Goal: Task Accomplishment & Management: Manage account settings

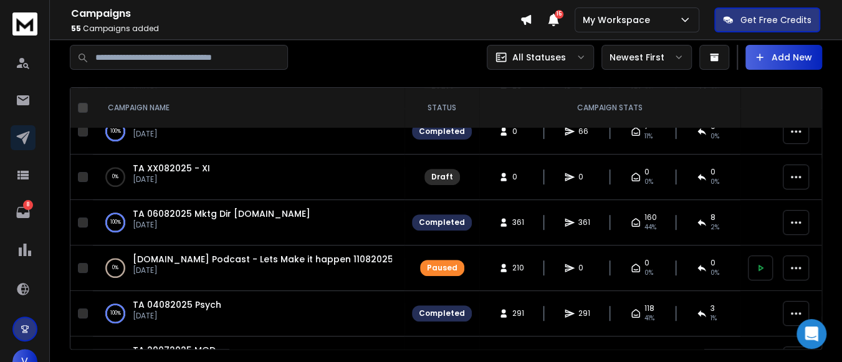
scroll to position [285, 0]
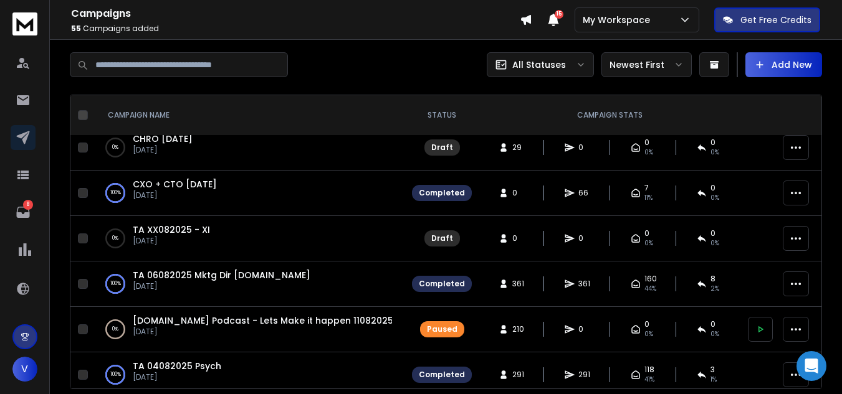
scroll to position [209, 0]
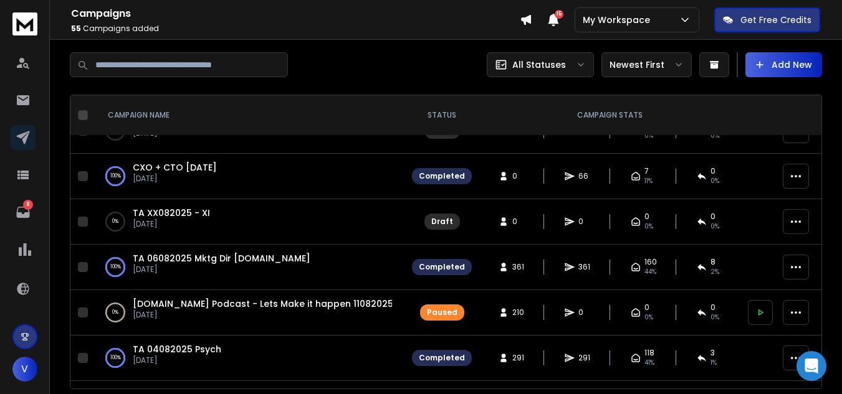
click at [265, 303] on span "[DOMAIN_NAME] Podcast - Lets Make it happen 11082025" at bounding box center [263, 304] width 260 height 12
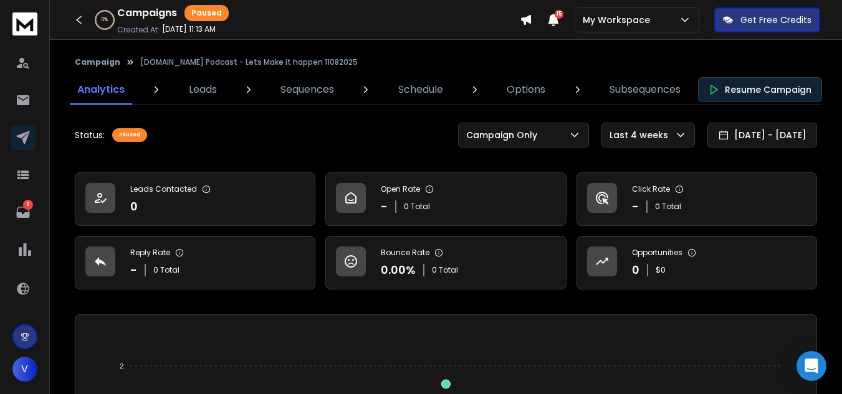
click at [738, 92] on button "Resume Campaign" at bounding box center [760, 89] width 124 height 25
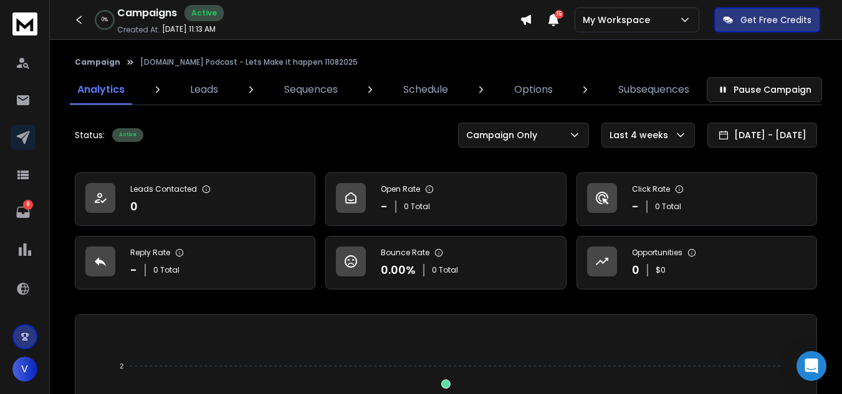
click at [94, 64] on button "Campaign" at bounding box center [97, 62] width 45 height 10
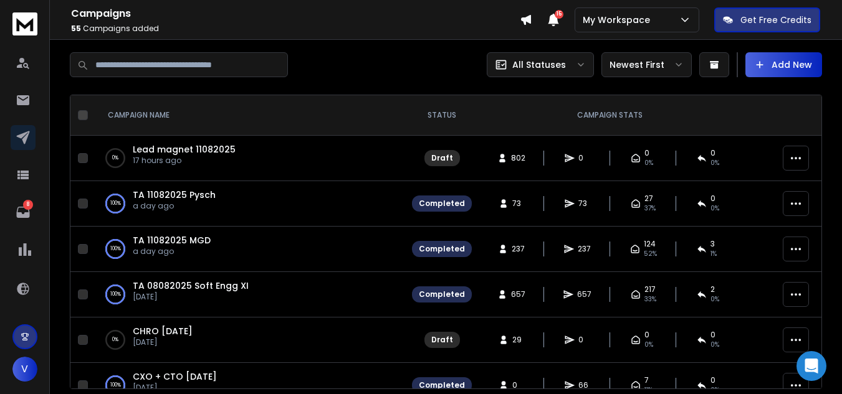
click at [200, 145] on span "Lead magnet 11082025" at bounding box center [184, 149] width 103 height 12
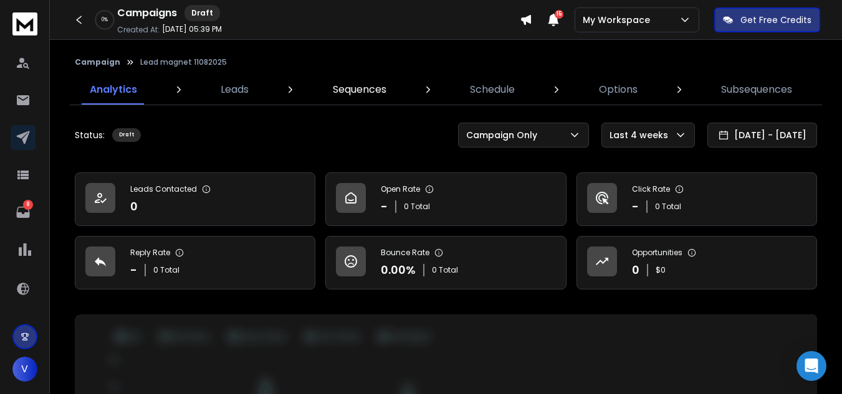
click at [354, 95] on p "Sequences" at bounding box center [360, 89] width 54 height 15
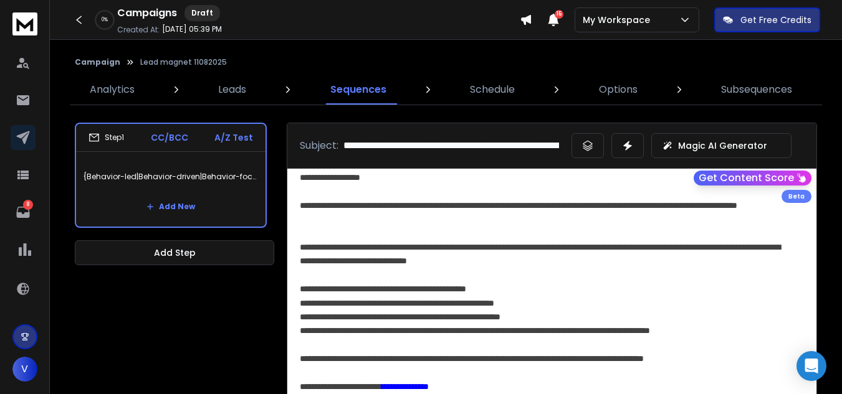
scroll to position [6, 0]
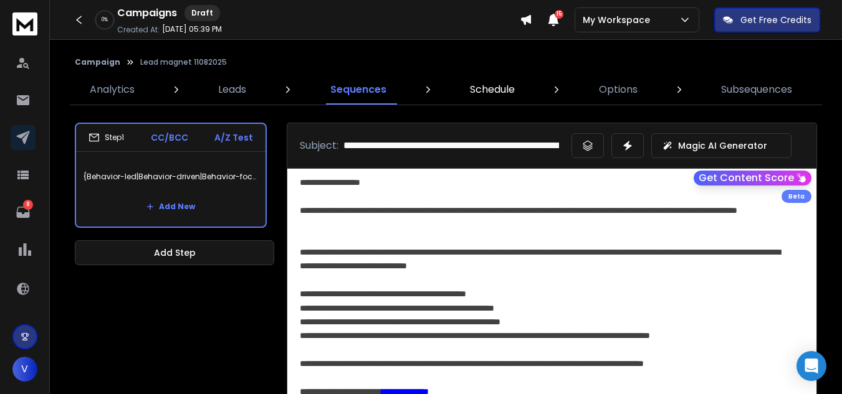
click at [488, 90] on p "Schedule" at bounding box center [492, 89] width 45 height 15
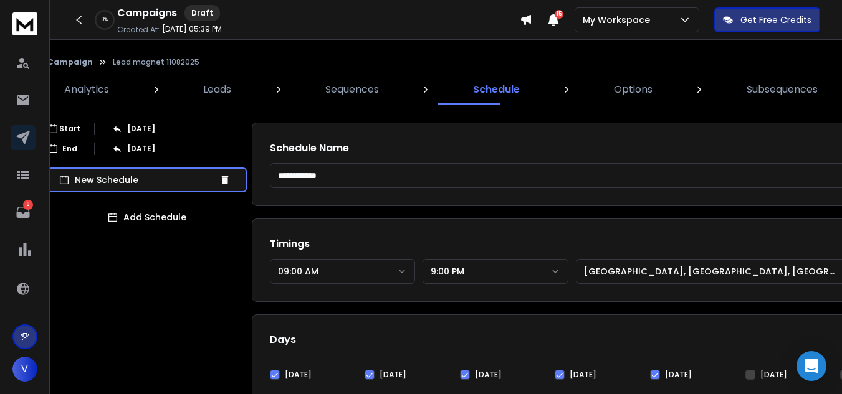
click at [92, 60] on button "Campaign" at bounding box center [69, 62] width 45 height 10
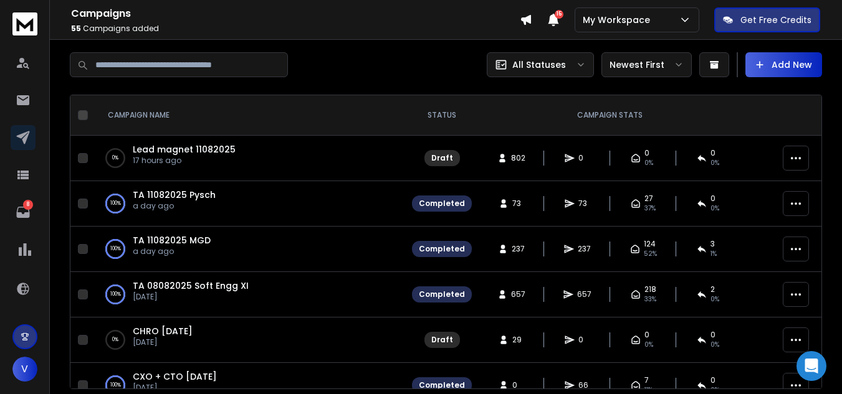
click at [201, 145] on span "Lead magnet 11082025" at bounding box center [184, 149] width 103 height 12
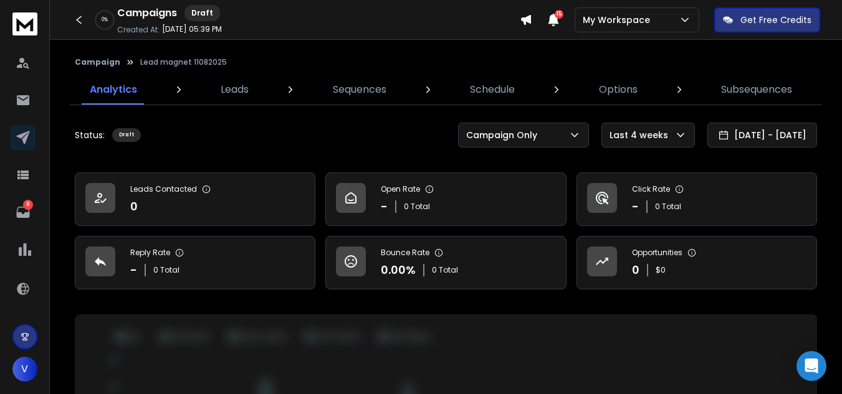
click at [108, 64] on button "Campaign" at bounding box center [97, 62] width 45 height 10
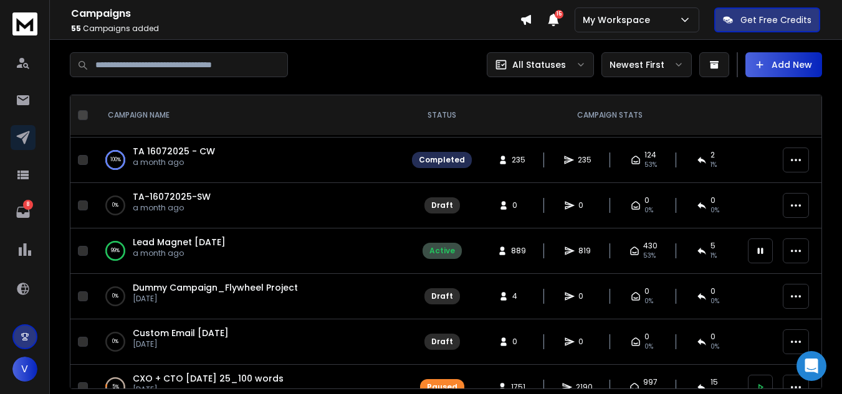
scroll to position [641, 0]
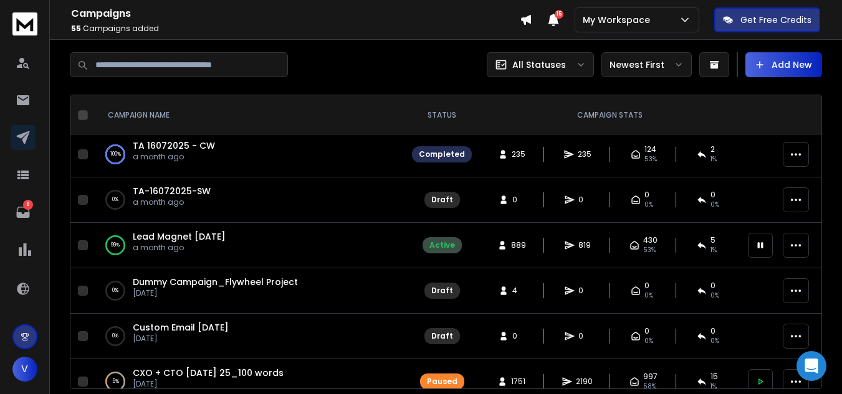
click at [198, 240] on span "Lead Magnet [DATE]" at bounding box center [179, 237] width 93 height 12
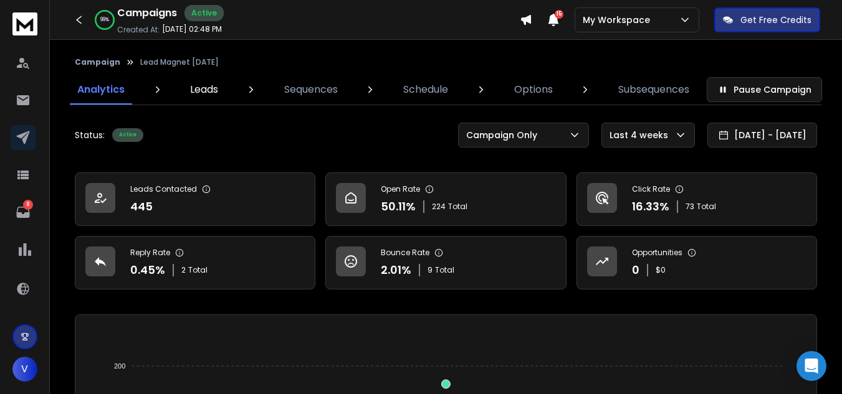
click at [204, 88] on p "Leads" at bounding box center [204, 89] width 28 height 15
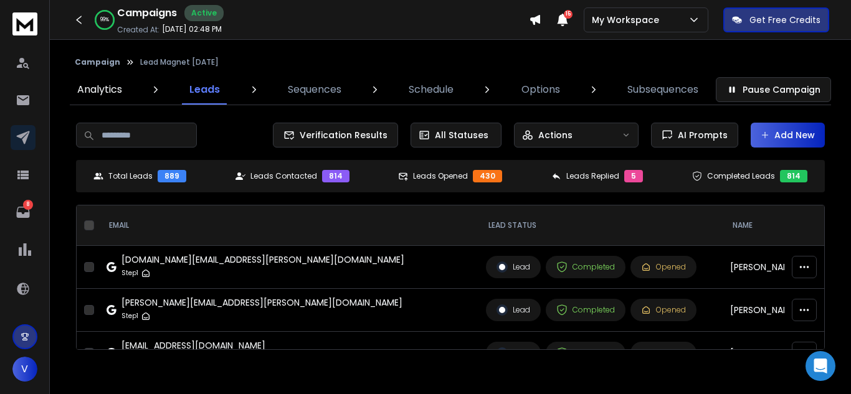
click at [107, 85] on p "Analytics" at bounding box center [99, 89] width 45 height 15
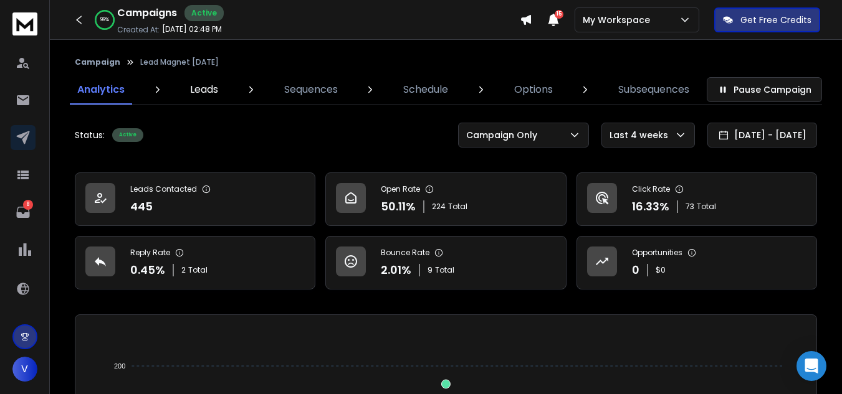
click at [201, 97] on link "Leads" at bounding box center [204, 90] width 43 height 30
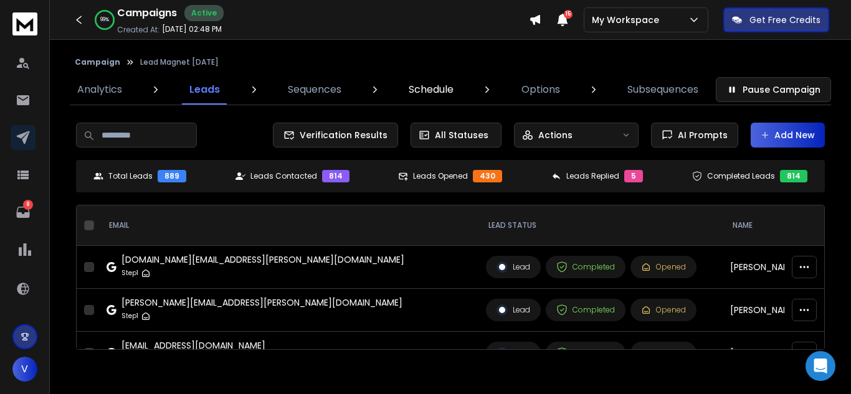
click at [446, 84] on p "Schedule" at bounding box center [431, 89] width 45 height 15
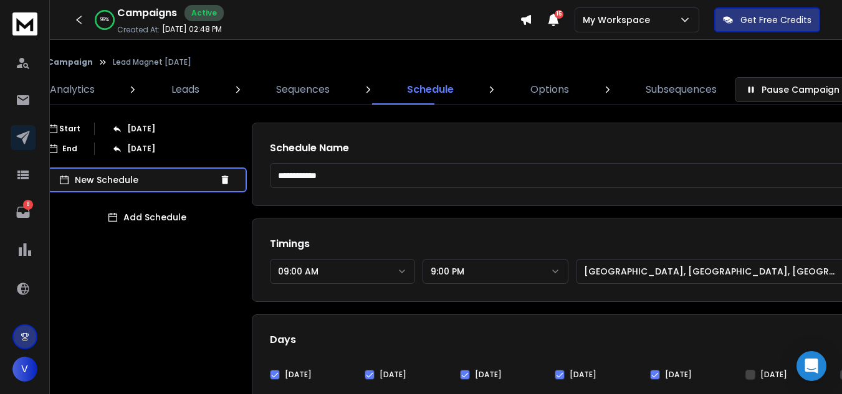
click at [155, 149] on p "Tue Sep 30 2025" at bounding box center [141, 149] width 28 height 10
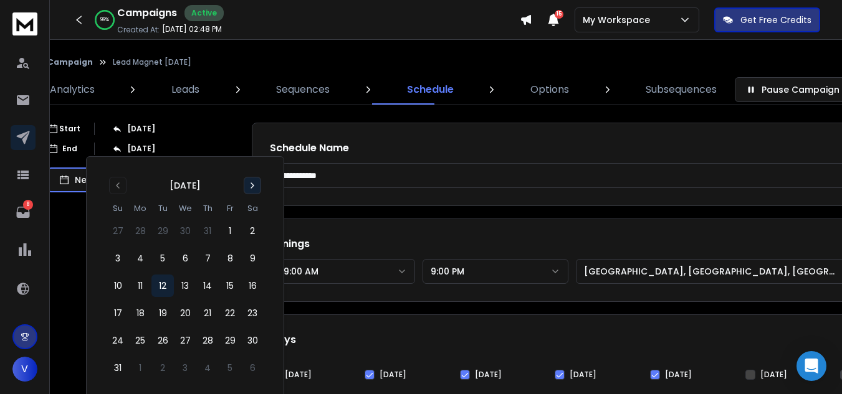
click at [257, 185] on icon "Go to next month" at bounding box center [252, 186] width 10 height 10
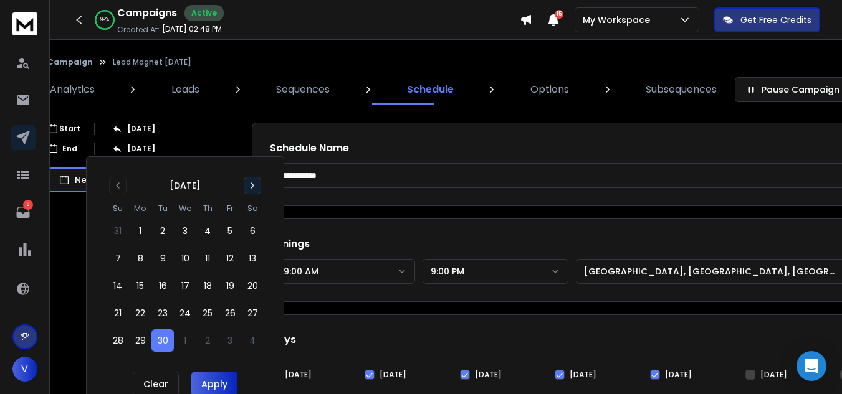
click at [257, 185] on icon "Go to next month" at bounding box center [252, 186] width 10 height 10
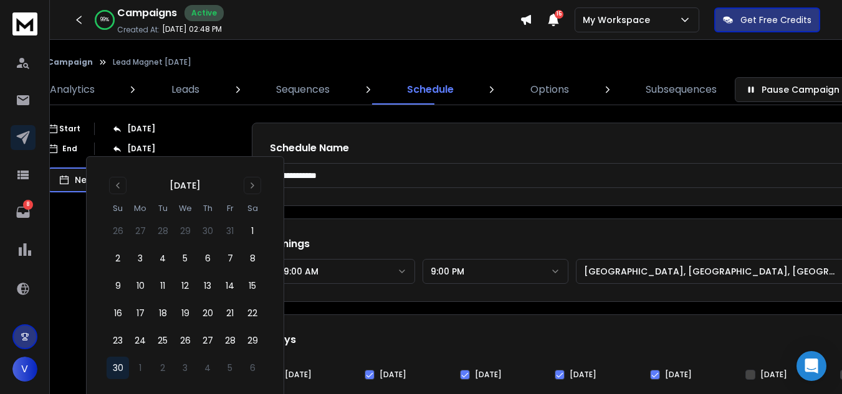
click at [118, 363] on button "30" at bounding box center [118, 368] width 22 height 22
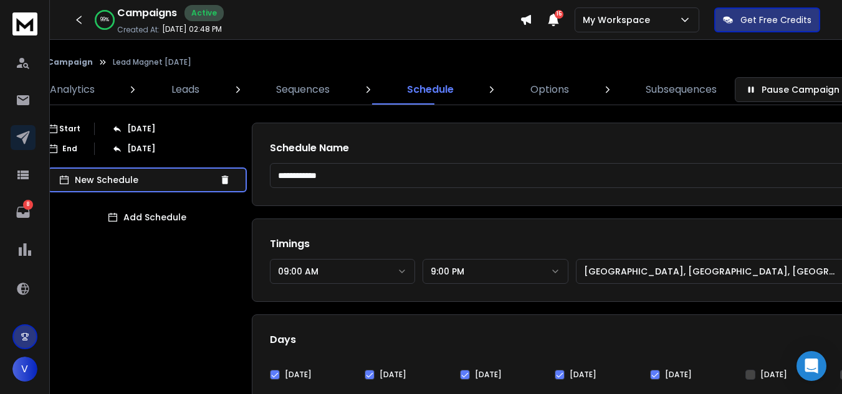
scroll to position [74, 0]
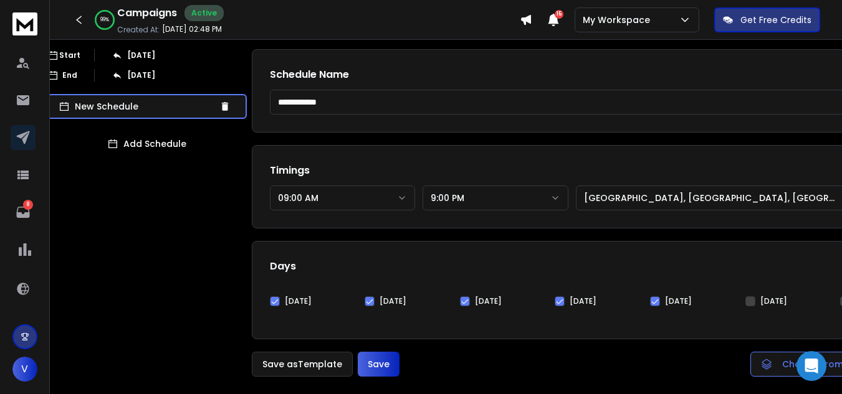
click at [155, 75] on p "Tue Sep 30 2025" at bounding box center [141, 75] width 28 height 10
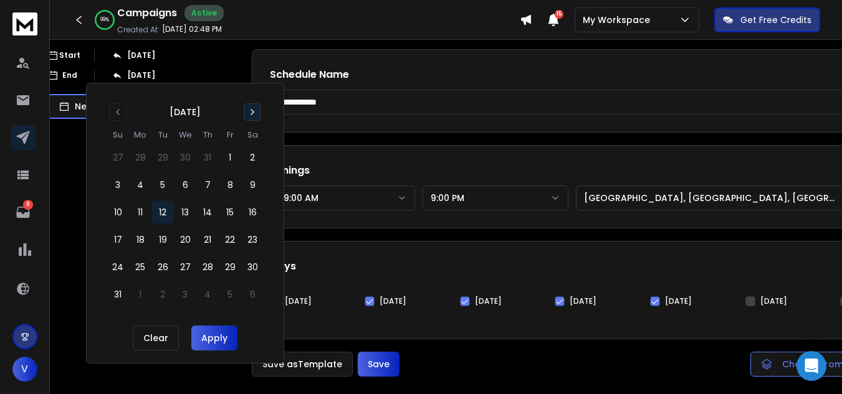
click at [247, 119] on button "Go to next month" at bounding box center [252, 111] width 17 height 17
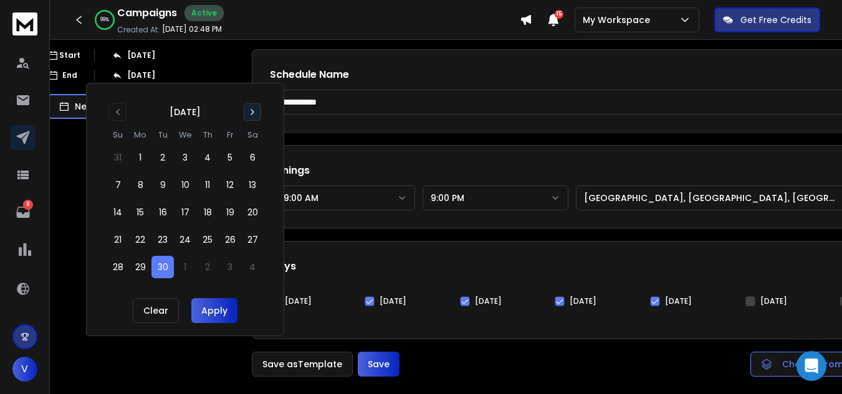
click at [247, 119] on button "Go to next month" at bounding box center [252, 111] width 17 height 17
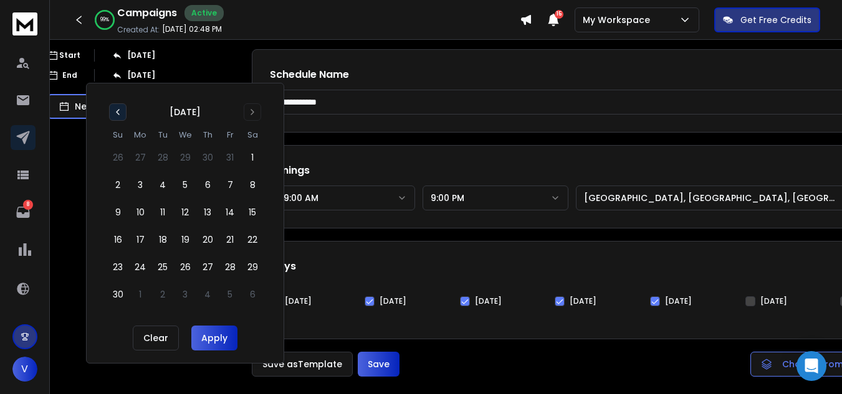
click at [117, 114] on icon "Go to previous month" at bounding box center [118, 112] width 10 height 10
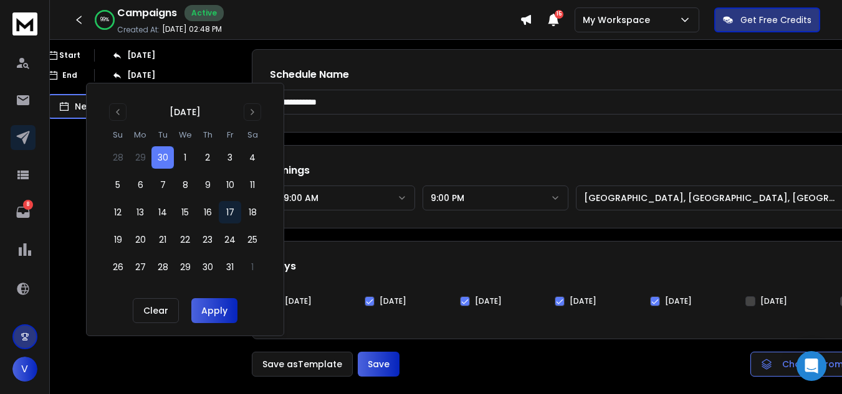
click at [232, 212] on button "17" at bounding box center [230, 212] width 22 height 22
click at [233, 269] on button "31" at bounding box center [230, 267] width 22 height 22
click at [218, 313] on button "Apply" at bounding box center [214, 310] width 46 height 25
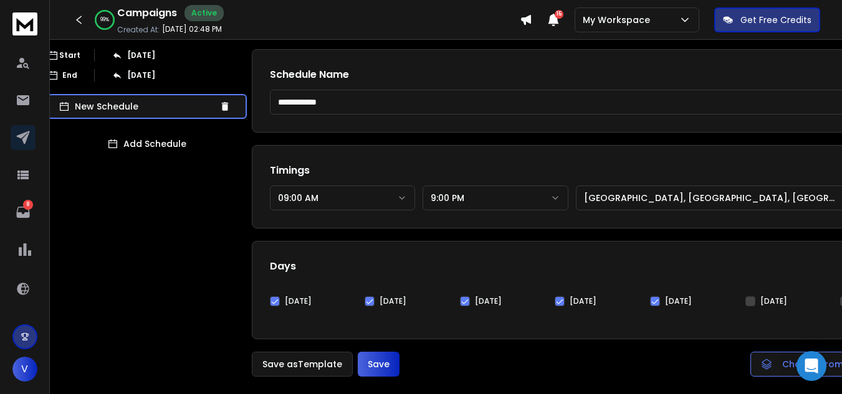
click at [399, 366] on button "Save" at bounding box center [379, 364] width 42 height 25
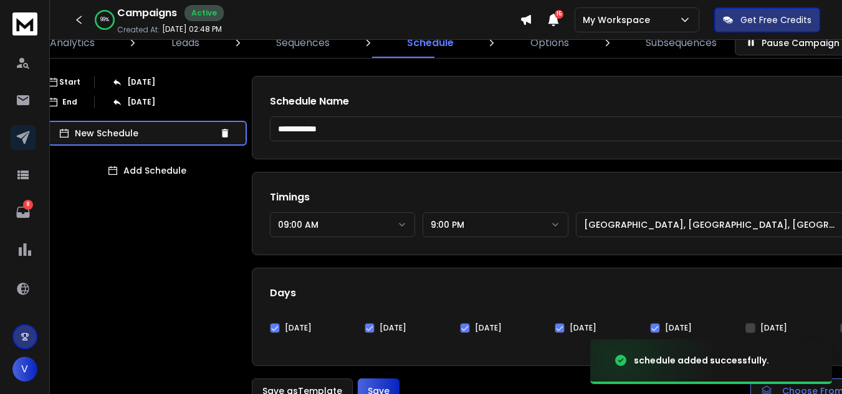
scroll to position [0, 0]
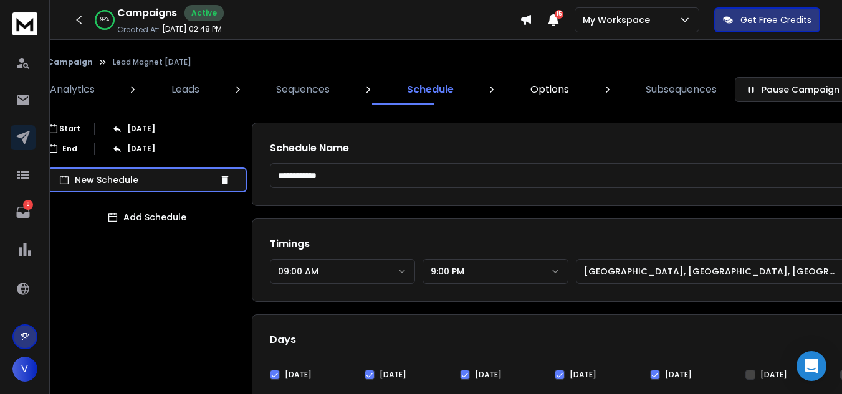
click at [529, 99] on link "Options" at bounding box center [550, 90] width 54 height 30
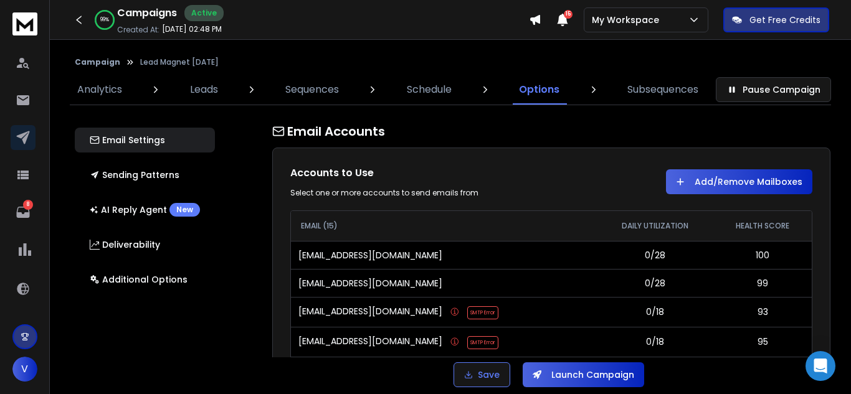
click at [707, 186] on button "Add/Remove Mailboxes" at bounding box center [739, 181] width 146 height 25
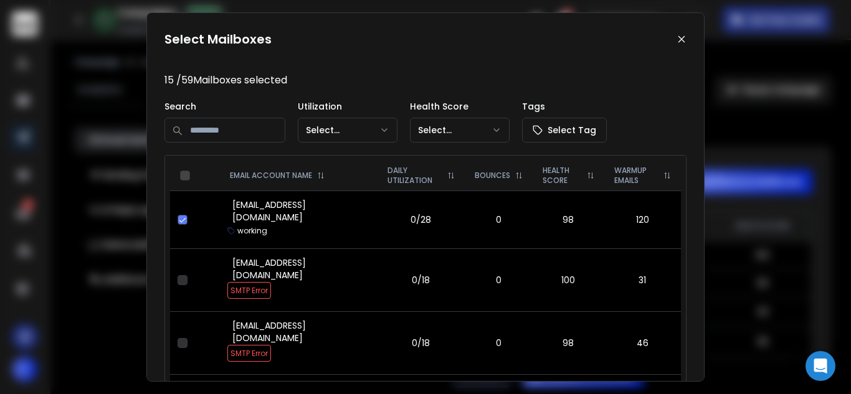
click at [235, 121] on input at bounding box center [225, 130] width 121 height 25
type input "*****"
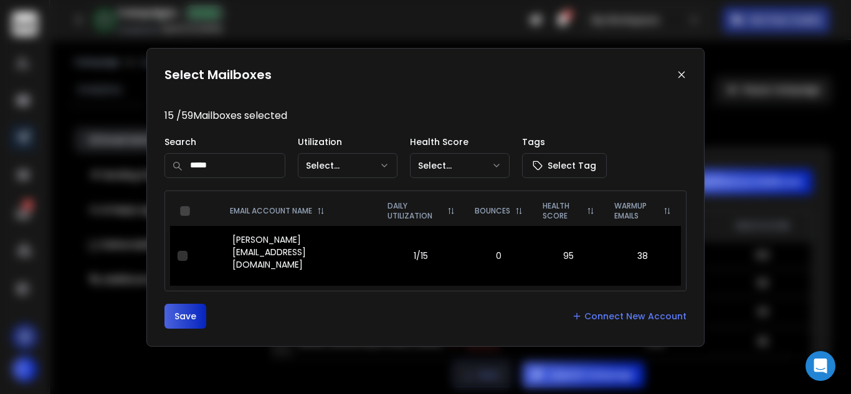
click at [684, 80] on icon at bounding box center [682, 75] width 10 height 10
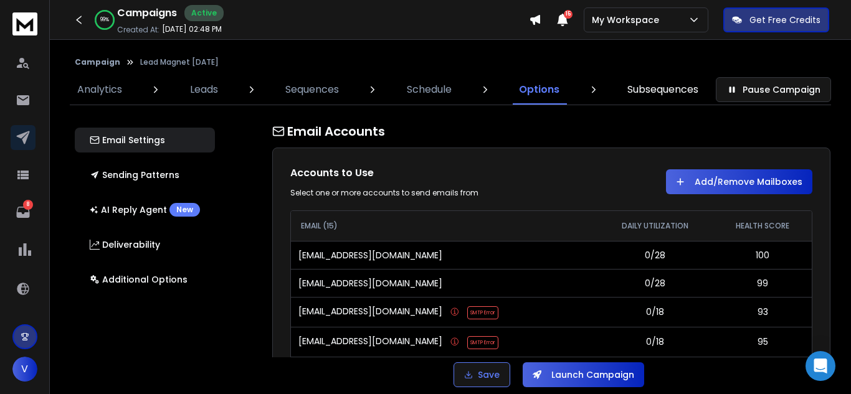
click at [694, 94] on p "Subsequences" at bounding box center [662, 89] width 71 height 15
click at [655, 93] on p "Subsequences" at bounding box center [662, 89] width 71 height 15
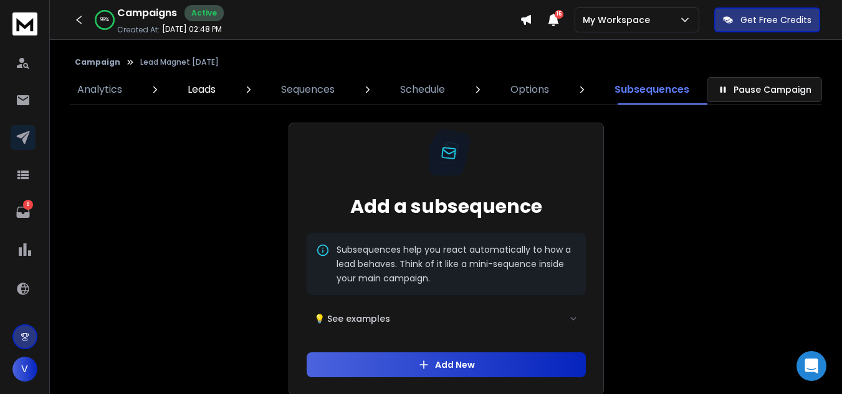
click at [211, 95] on p "Leads" at bounding box center [202, 89] width 28 height 15
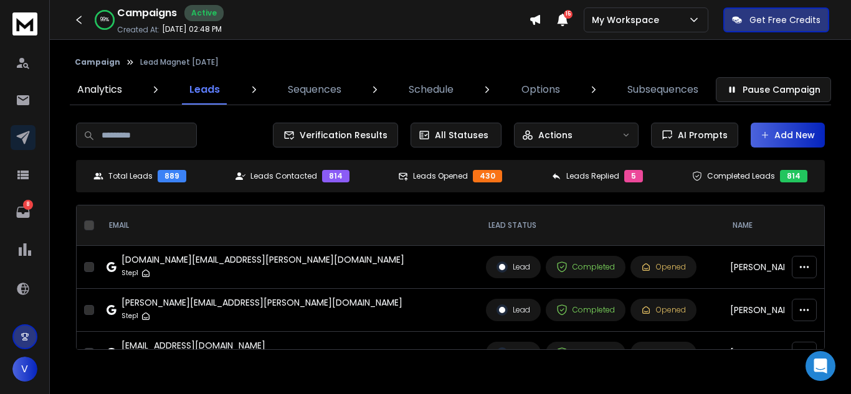
click at [109, 89] on p "Analytics" at bounding box center [99, 89] width 45 height 15
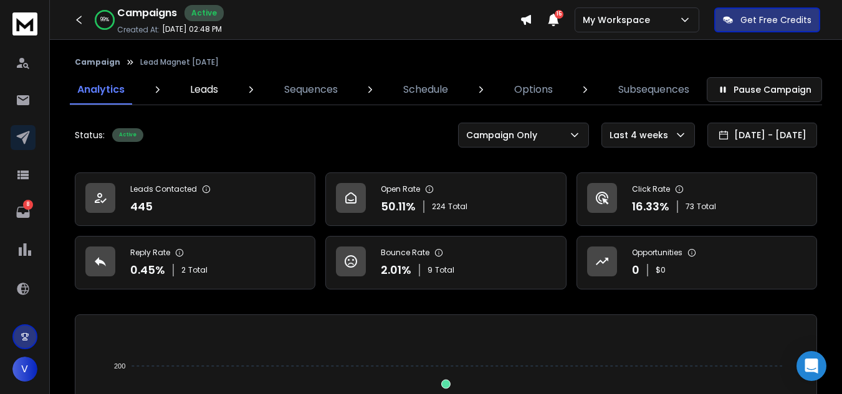
click at [201, 90] on p "Leads" at bounding box center [204, 89] width 28 height 15
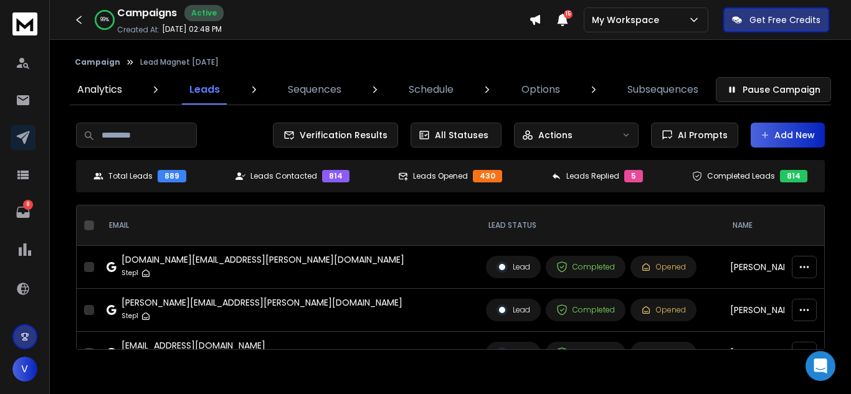
click at [96, 94] on p "Analytics" at bounding box center [99, 89] width 45 height 15
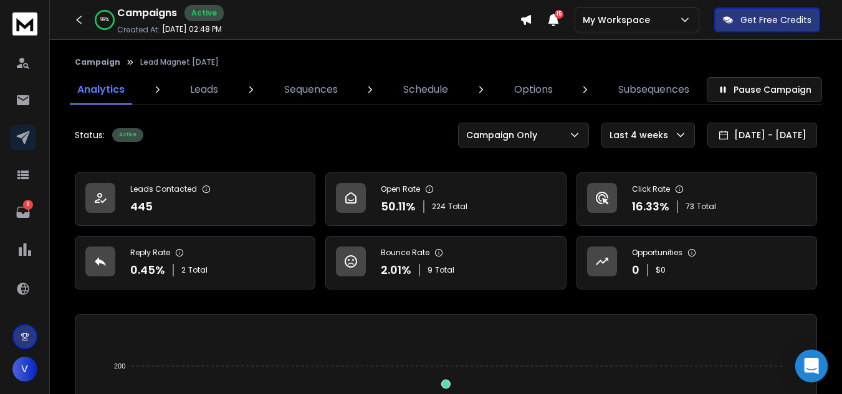
click at [810, 363] on icon "Open Intercom Messenger" at bounding box center [811, 366] width 14 height 16
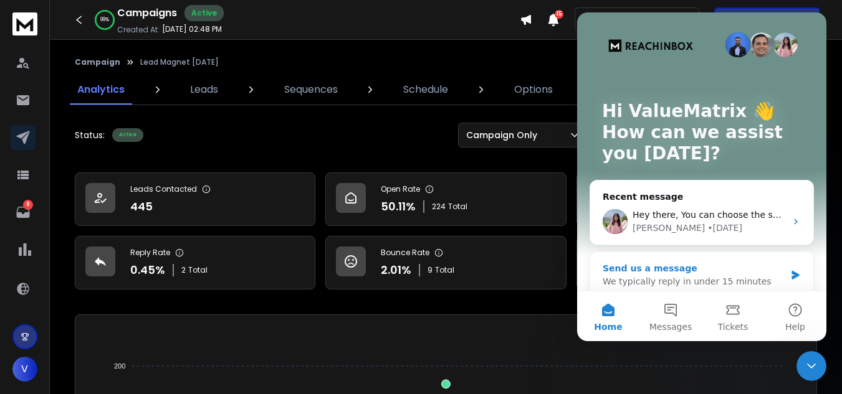
click at [722, 268] on div "Send us a message" at bounding box center [694, 268] width 183 height 13
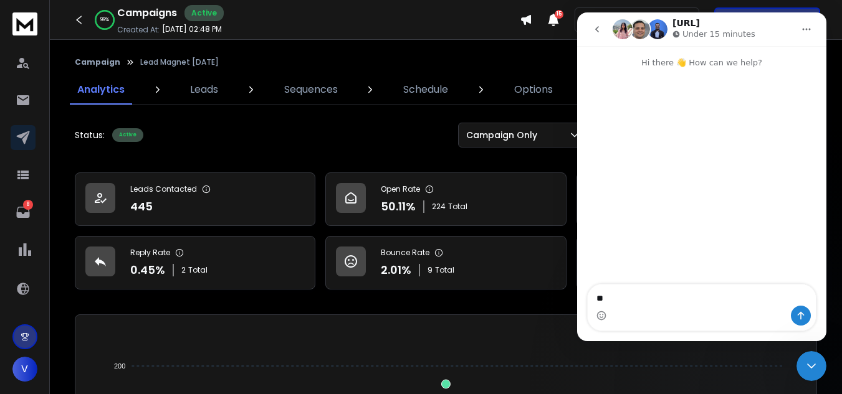
type textarea "**"
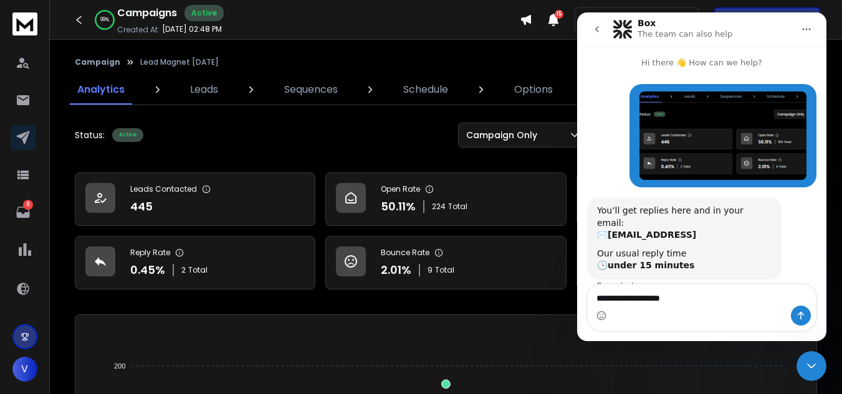
scroll to position [9, 0]
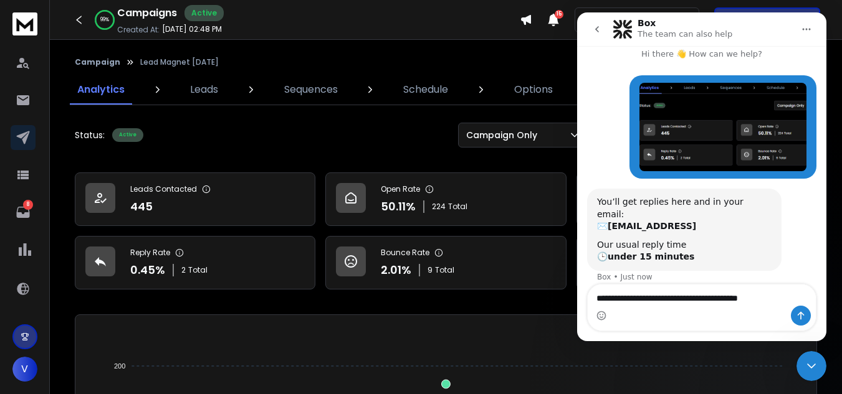
type textarea "**********"
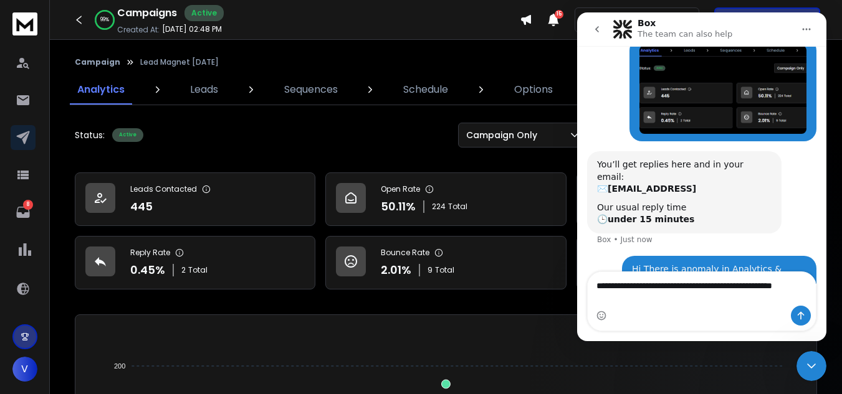
scroll to position [59, 0]
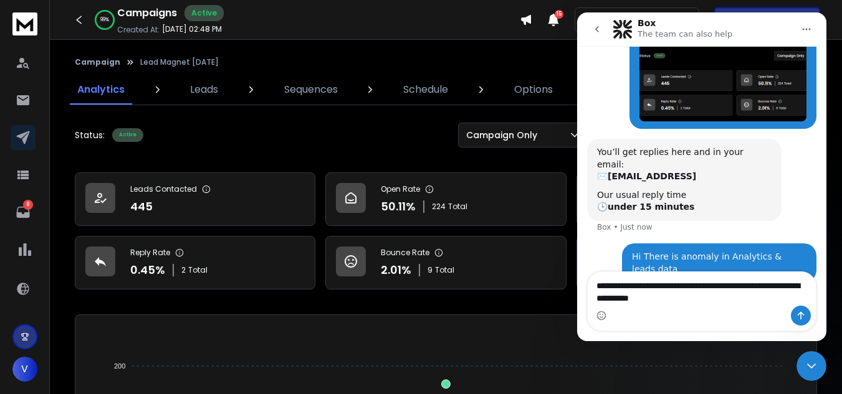
type textarea "**********"
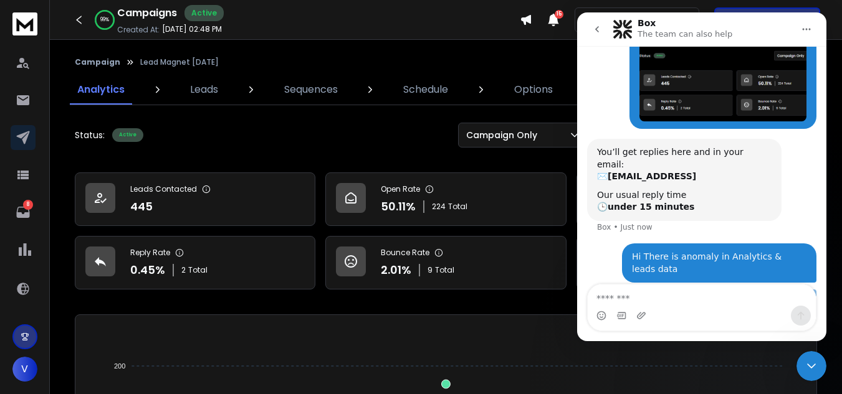
scroll to position [87, 0]
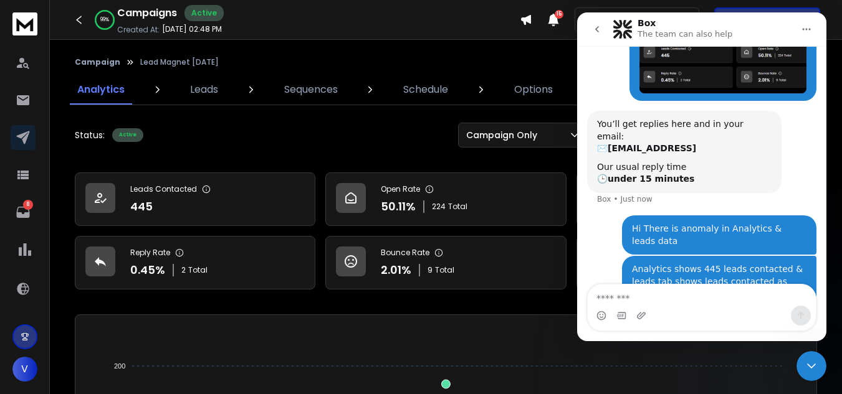
click at [805, 364] on icon "Close Intercom Messenger" at bounding box center [811, 366] width 15 height 15
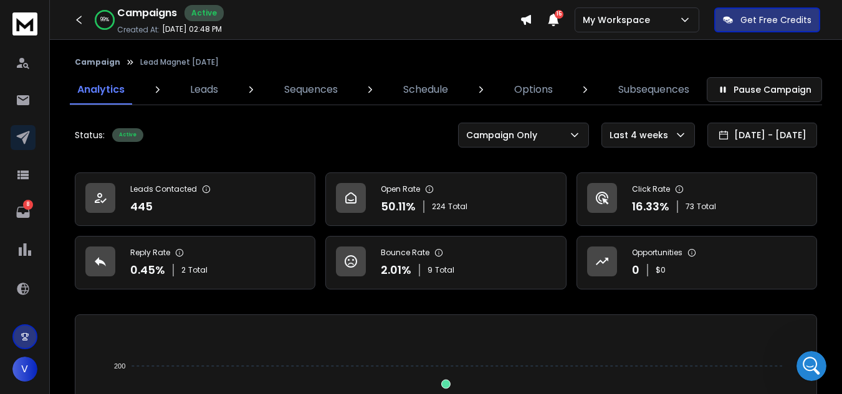
click at [83, 62] on button "Campaign" at bounding box center [97, 62] width 45 height 10
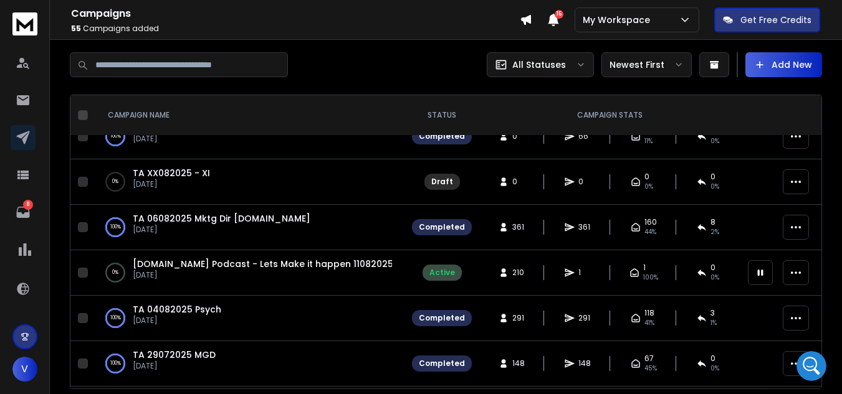
scroll to position [278, 0]
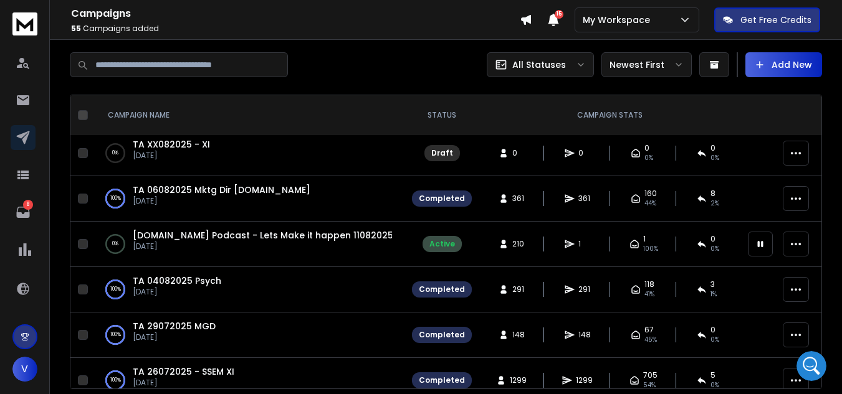
click at [242, 236] on span "[DOMAIN_NAME] Podcast - Lets Make it happen 11082025" at bounding box center [263, 235] width 260 height 12
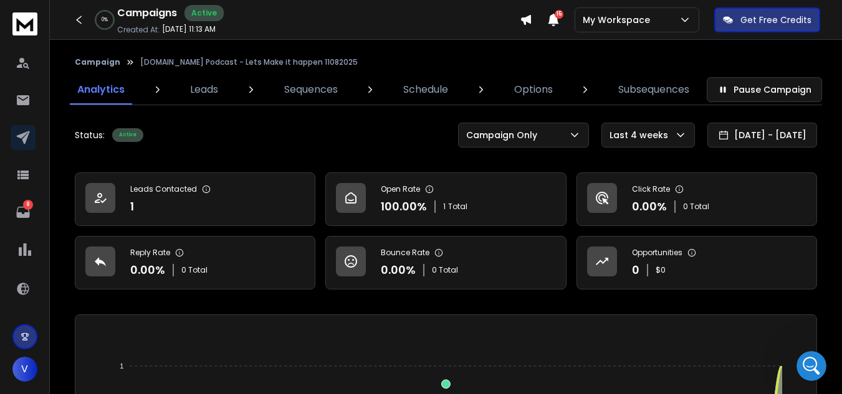
click at [100, 62] on button "Campaign" at bounding box center [97, 62] width 45 height 10
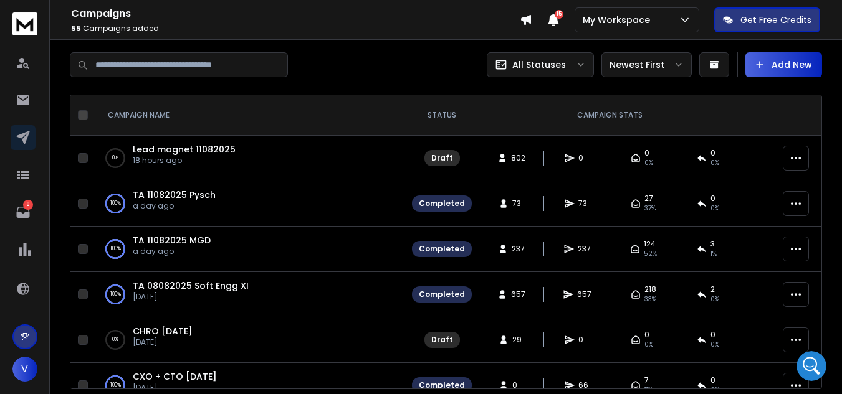
scroll to position [155, 0]
click at [207, 146] on span "Lead magnet 11082025" at bounding box center [184, 149] width 103 height 12
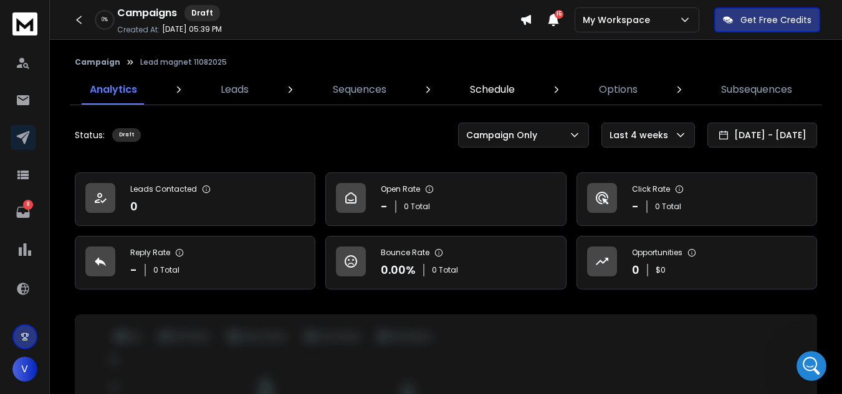
click at [512, 90] on p "Schedule" at bounding box center [492, 89] width 45 height 15
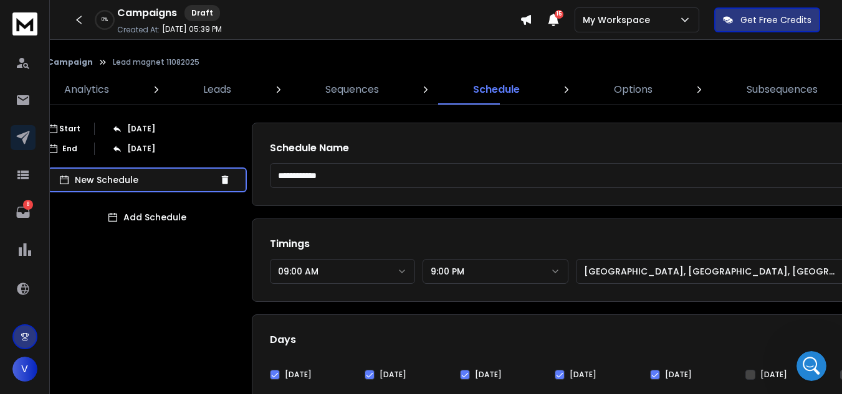
click at [93, 63] on button "Campaign" at bounding box center [69, 62] width 45 height 10
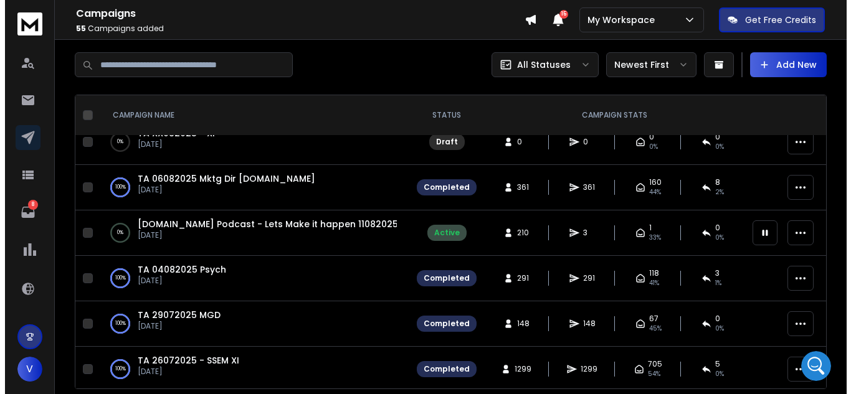
scroll to position [295, 0]
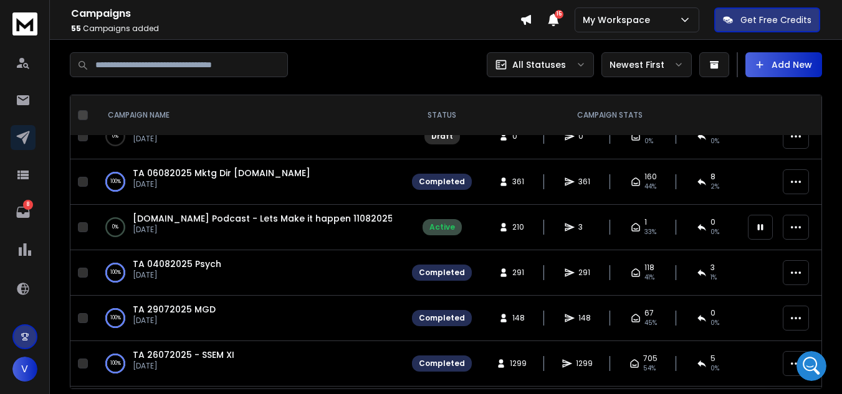
click at [307, 217] on span "[DOMAIN_NAME] Podcast - Lets Make it happen 11082025" at bounding box center [263, 218] width 260 height 12
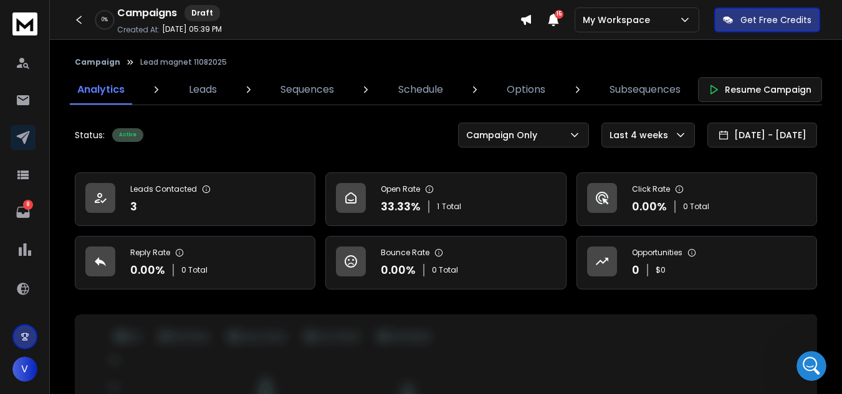
click at [96, 65] on button "Campaign" at bounding box center [97, 62] width 45 height 10
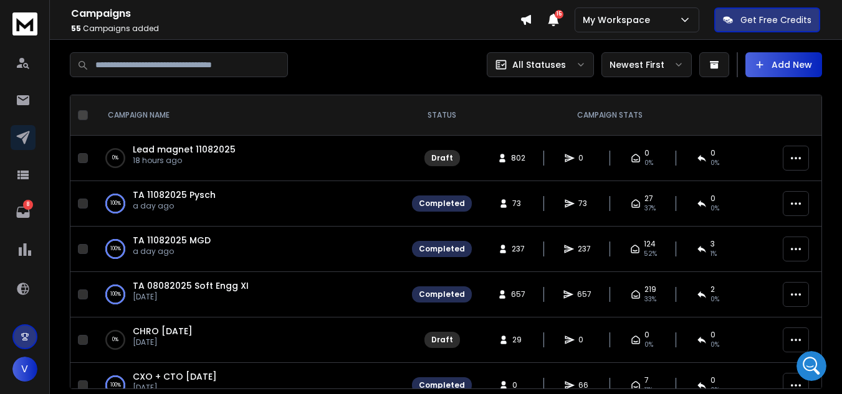
click at [200, 151] on span "Lead magnet 11082025" at bounding box center [184, 149] width 103 height 12
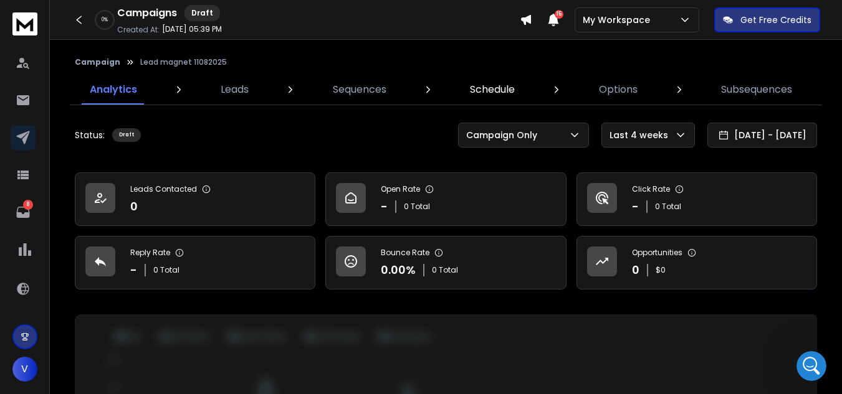
click at [497, 90] on p "Schedule" at bounding box center [492, 89] width 45 height 15
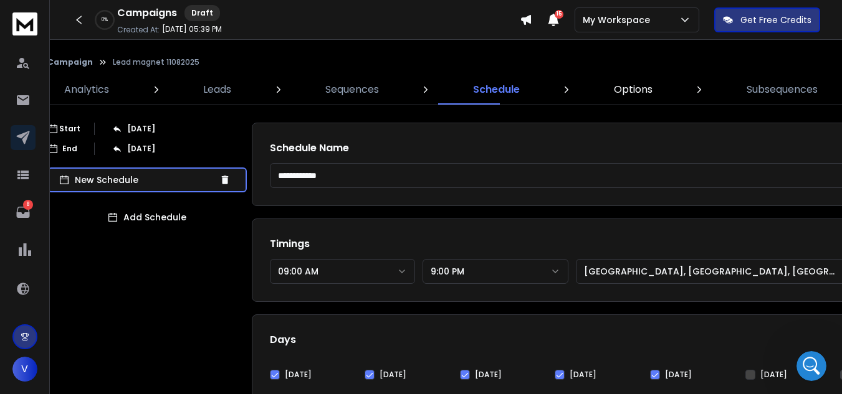
click at [614, 88] on p "Options" at bounding box center [633, 89] width 39 height 15
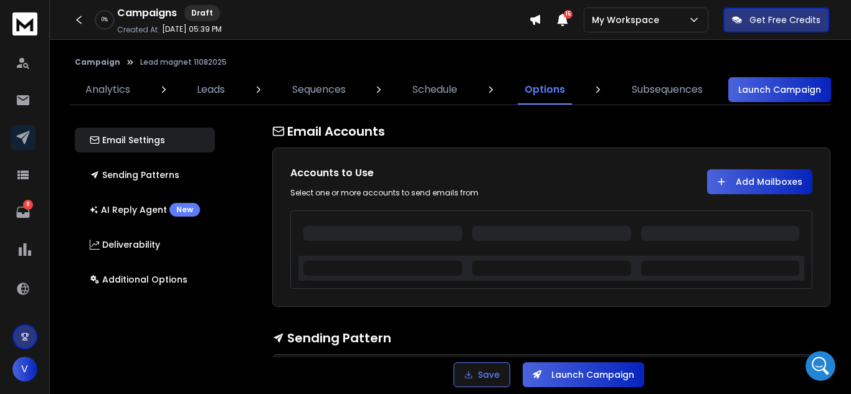
click at [759, 88] on button "Launch Campaign" at bounding box center [779, 89] width 103 height 25
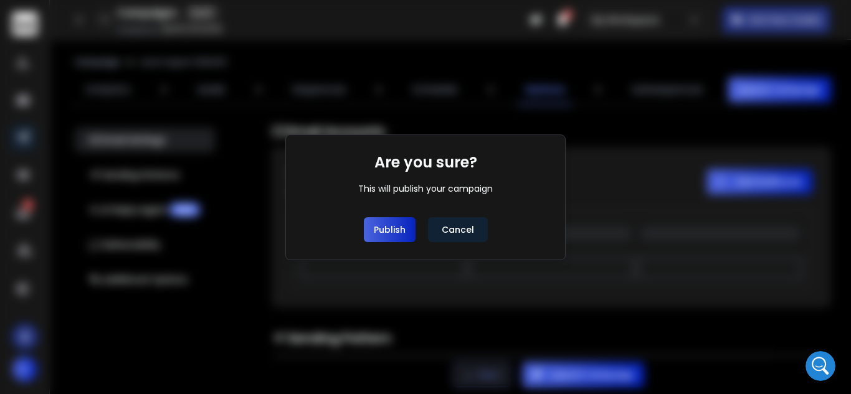
click at [384, 224] on button "Publish" at bounding box center [390, 229] width 52 height 25
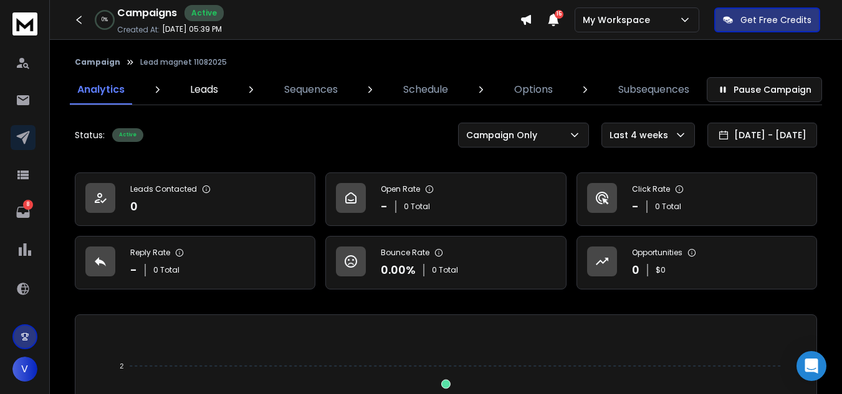
click at [198, 95] on p "Leads" at bounding box center [204, 89] width 28 height 15
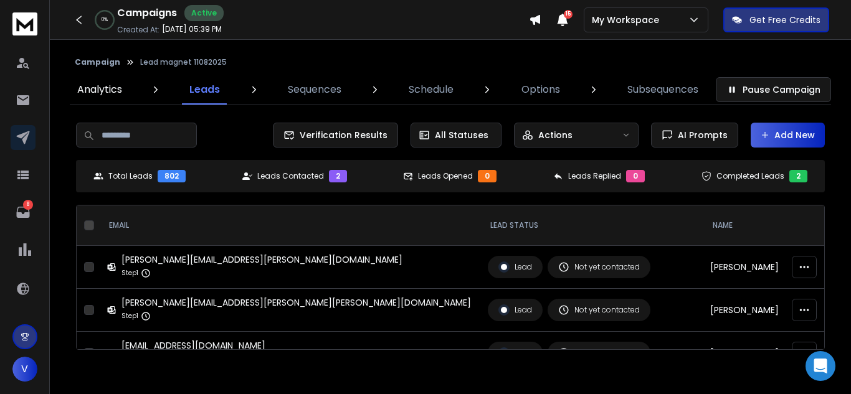
click at [97, 90] on p "Analytics" at bounding box center [99, 89] width 45 height 15
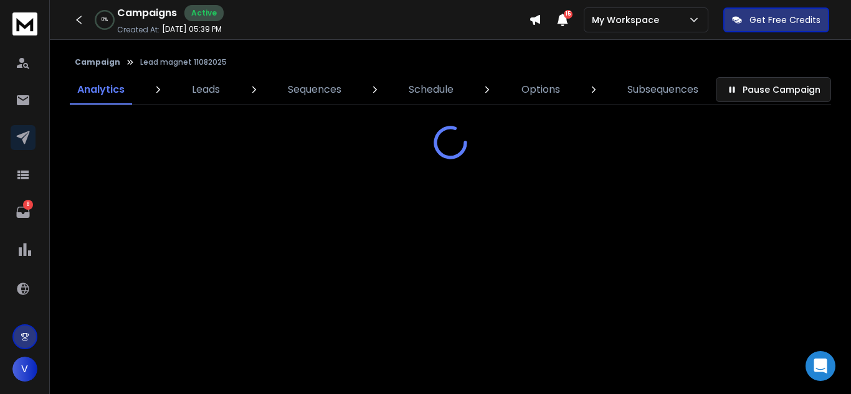
click at [95, 58] on button "Campaign" at bounding box center [97, 62] width 45 height 10
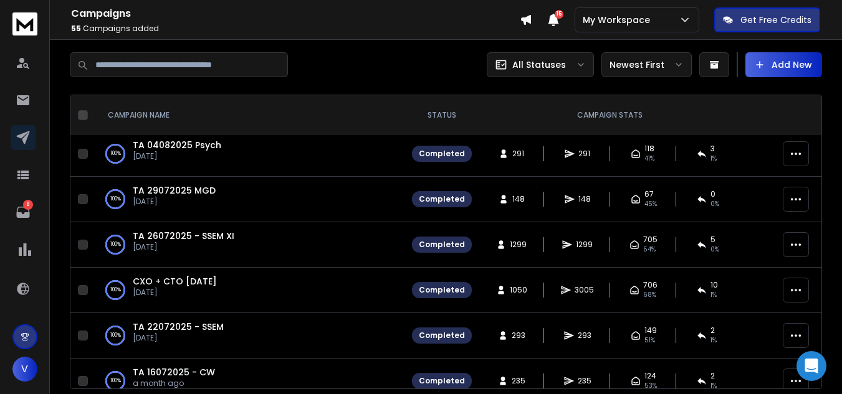
scroll to position [431, 0]
